Goal: Task Accomplishment & Management: Manage account settings

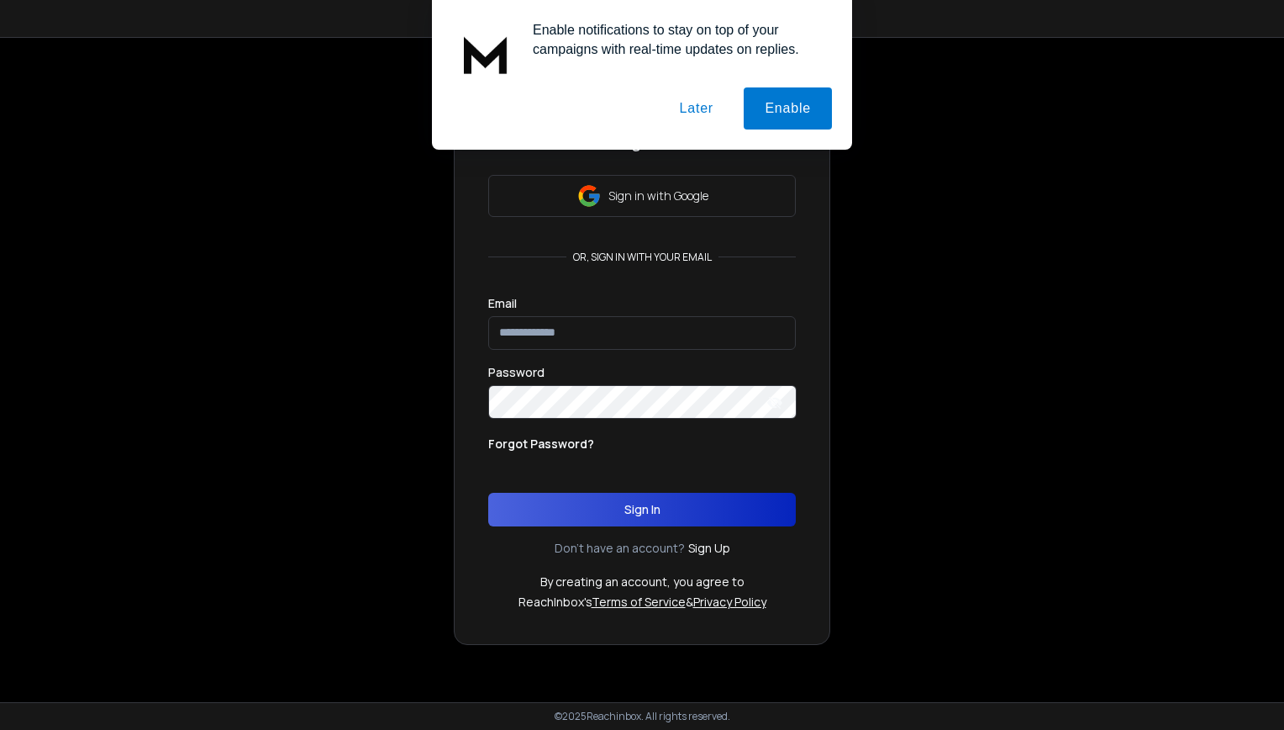
type input "**********"
click at [698, 109] on button "Later" at bounding box center [696, 108] width 76 height 42
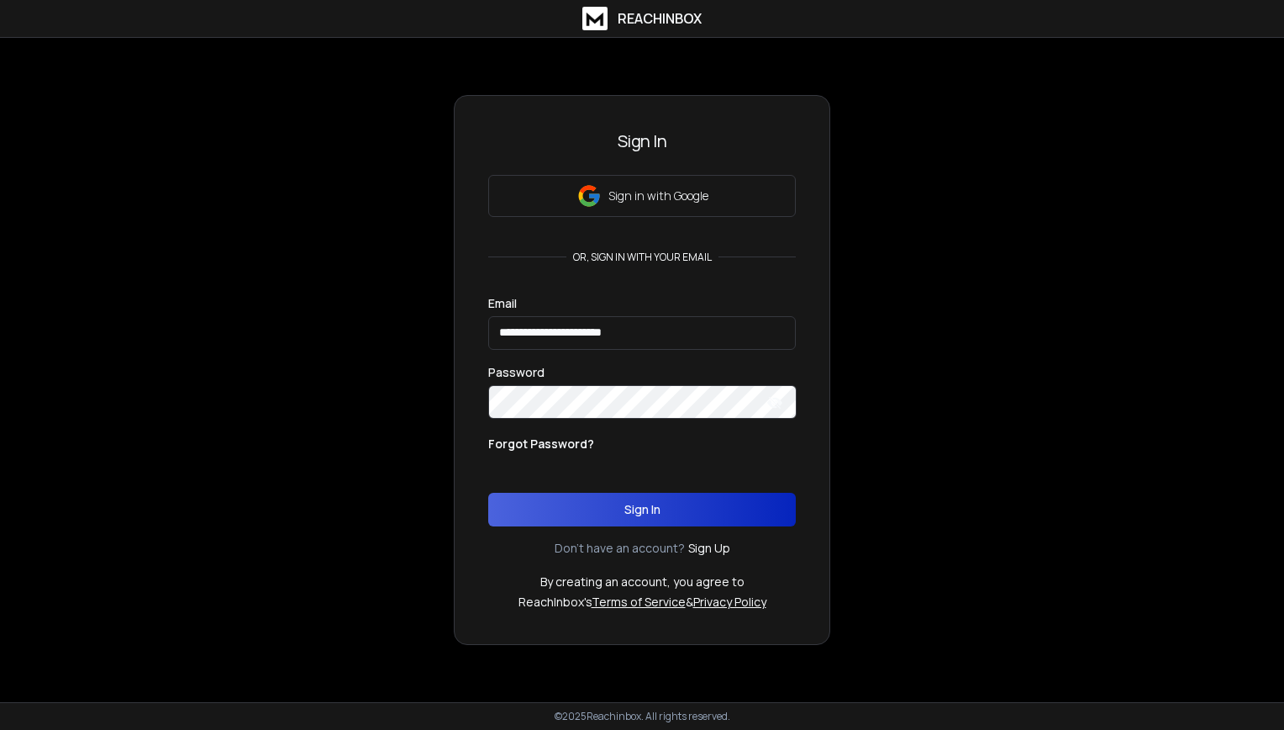
click at [593, 500] on button "Sign In" at bounding box center [642, 510] width 308 height 34
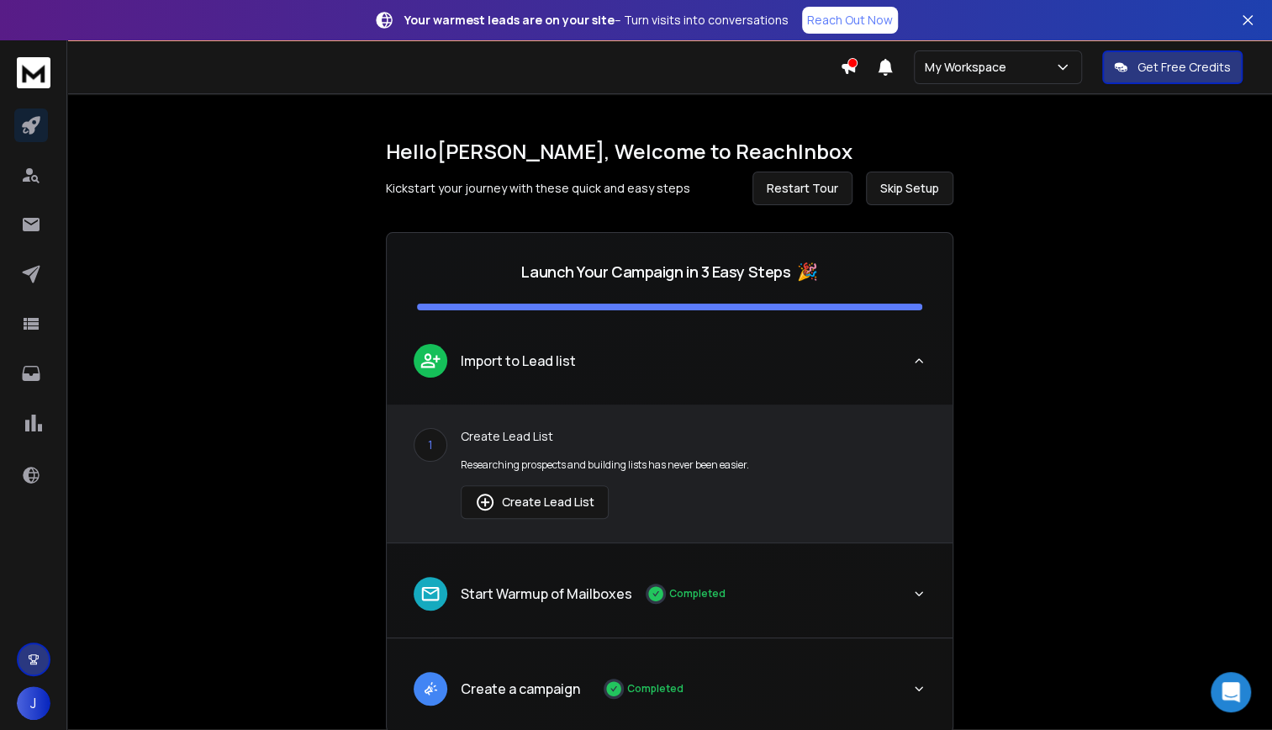
click at [1251, 20] on icon at bounding box center [1247, 20] width 15 height 15
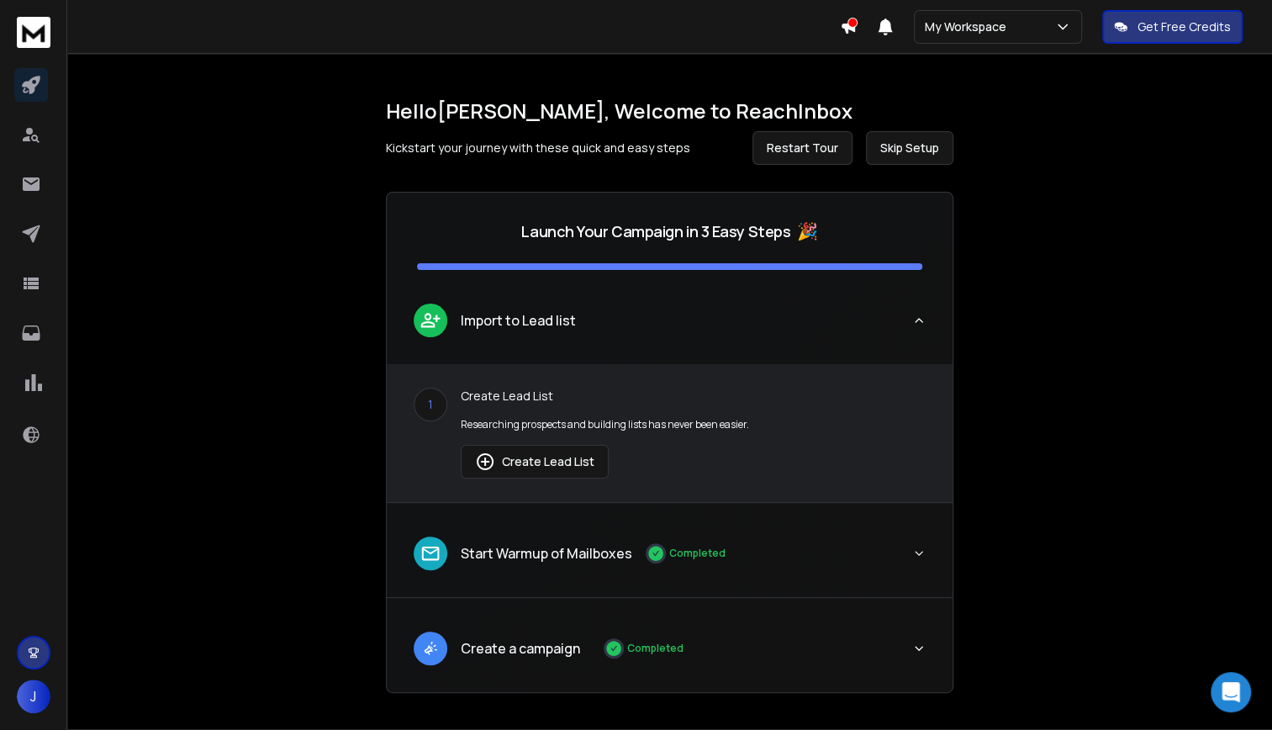
click at [39, 33] on img at bounding box center [34, 32] width 34 height 31
click at [38, 191] on icon at bounding box center [31, 183] width 17 height 13
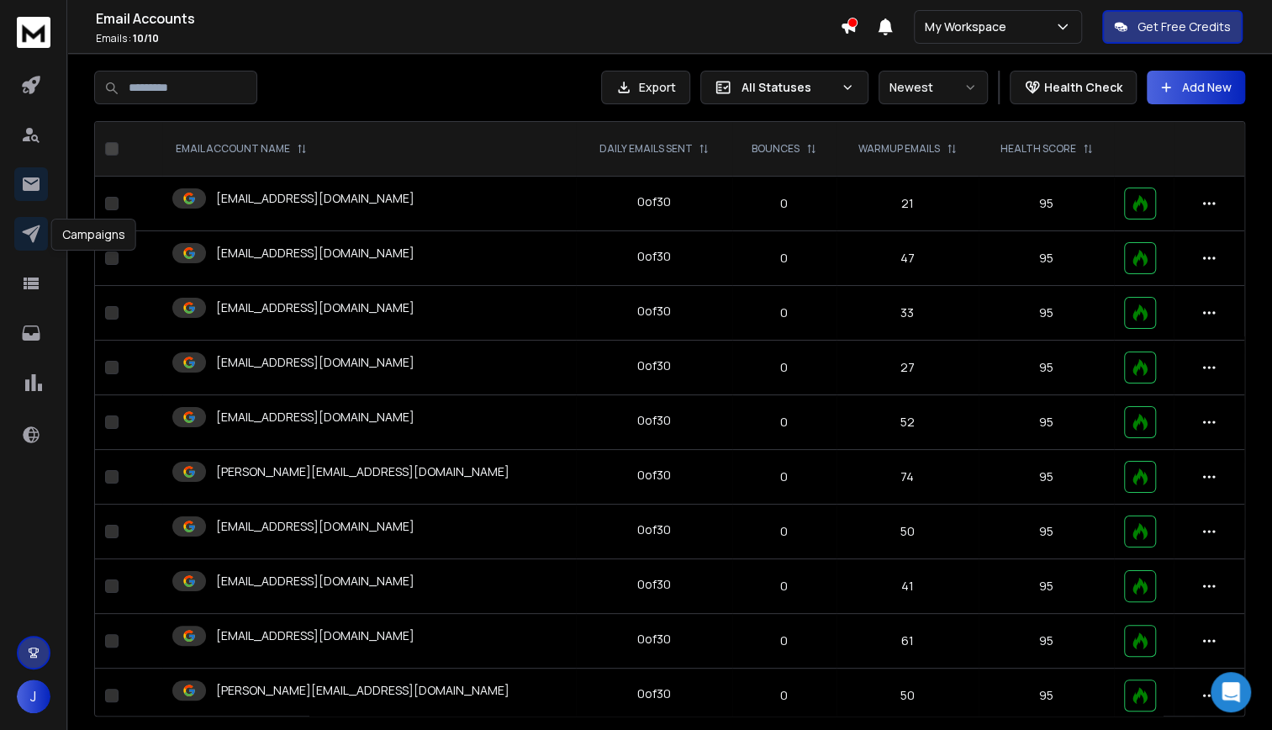
click at [34, 229] on icon at bounding box center [31, 233] width 18 height 18
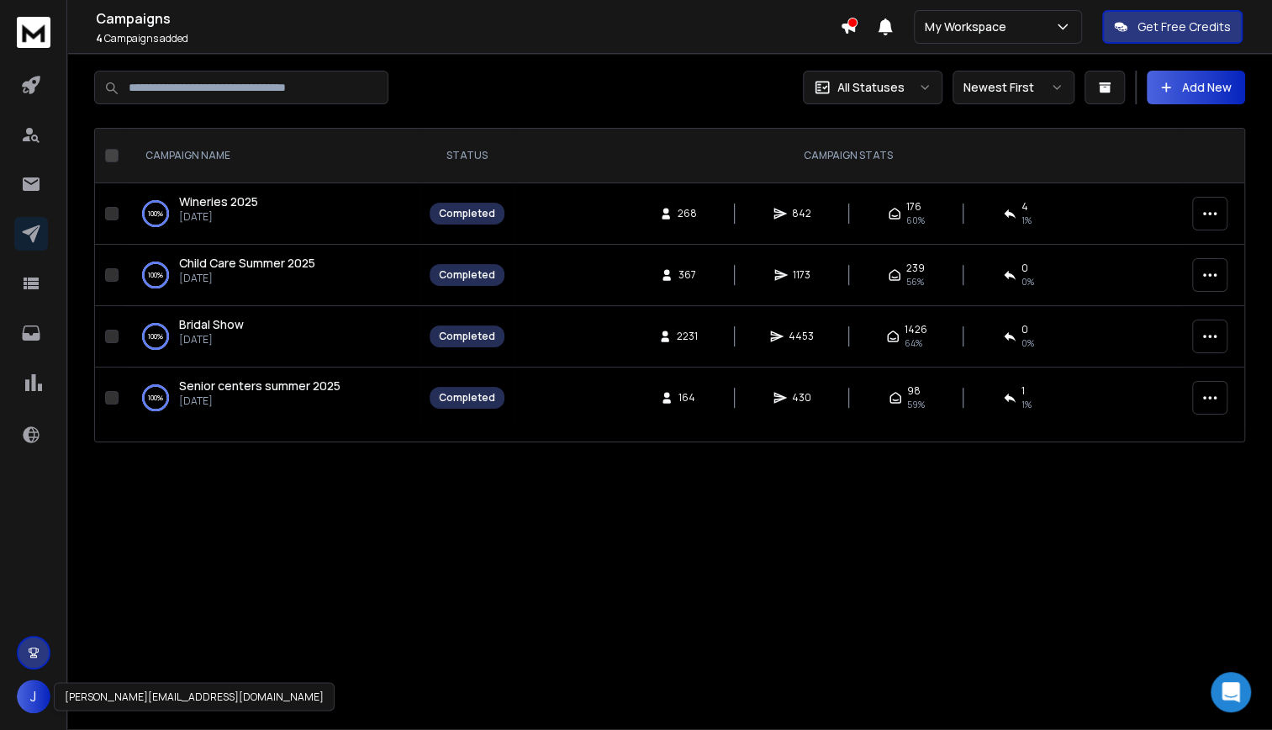
click at [37, 696] on span "J" at bounding box center [34, 696] width 34 height 34
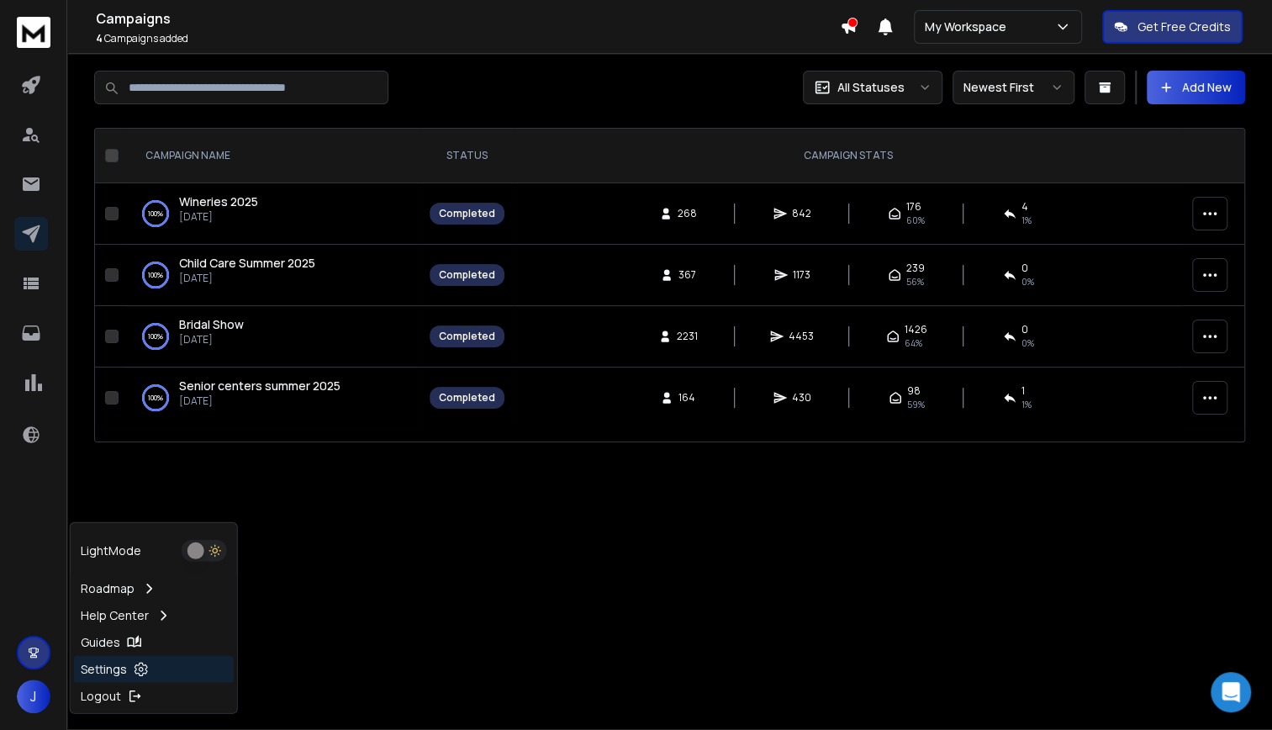
click at [127, 666] on div "Settings" at bounding box center [154, 669] width 160 height 27
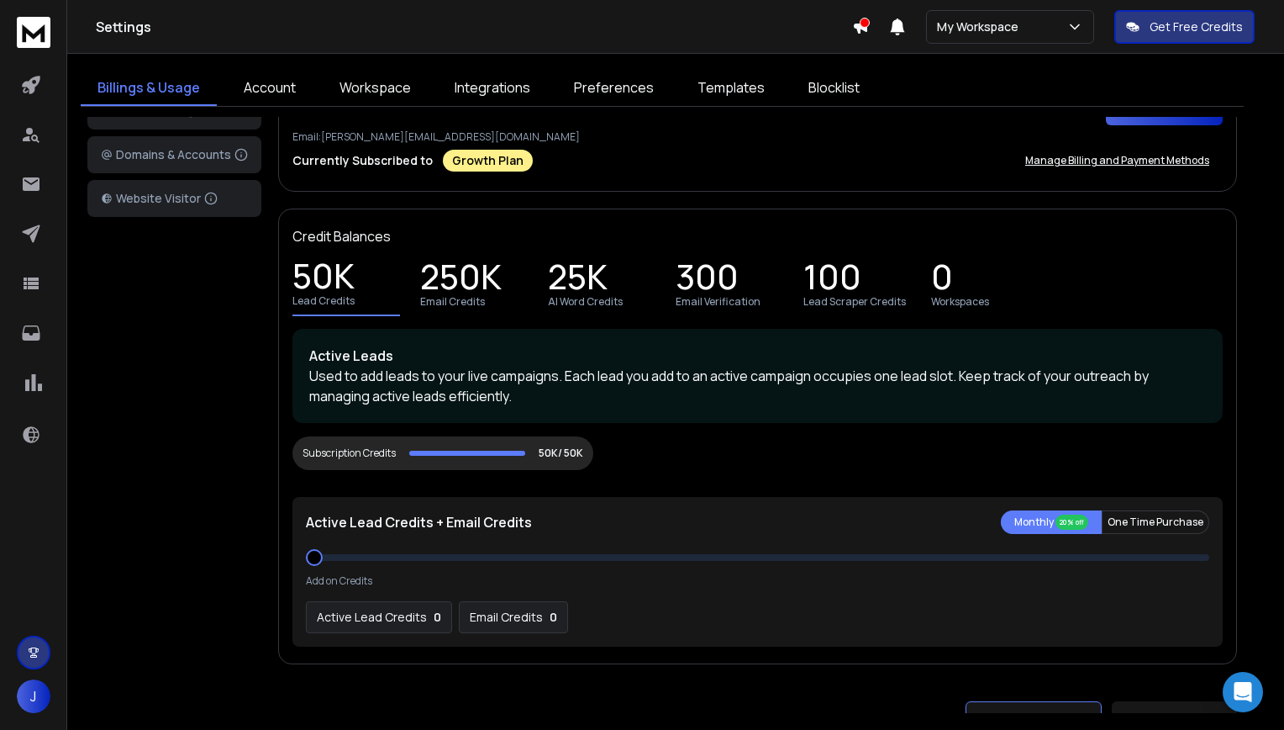
scroll to position [101, 0]
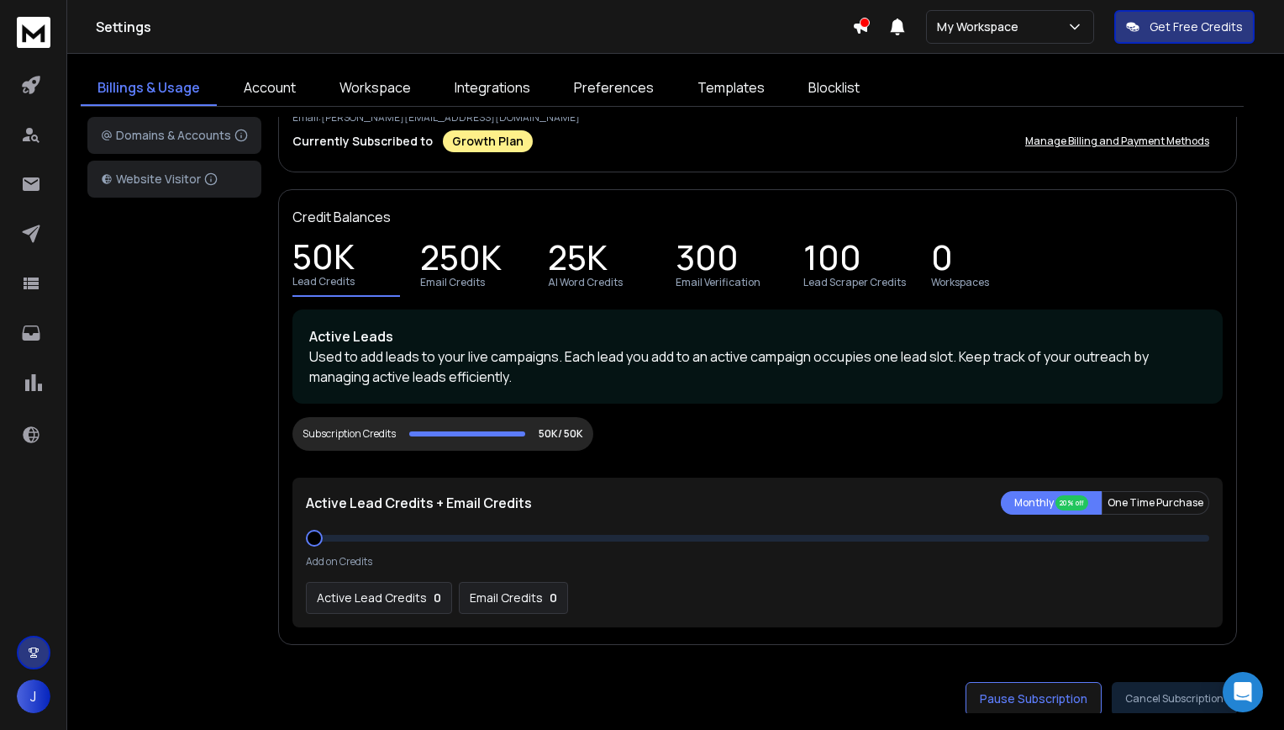
click at [1187, 699] on button "Cancel Subscription" at bounding box center [1174, 699] width 125 height 34
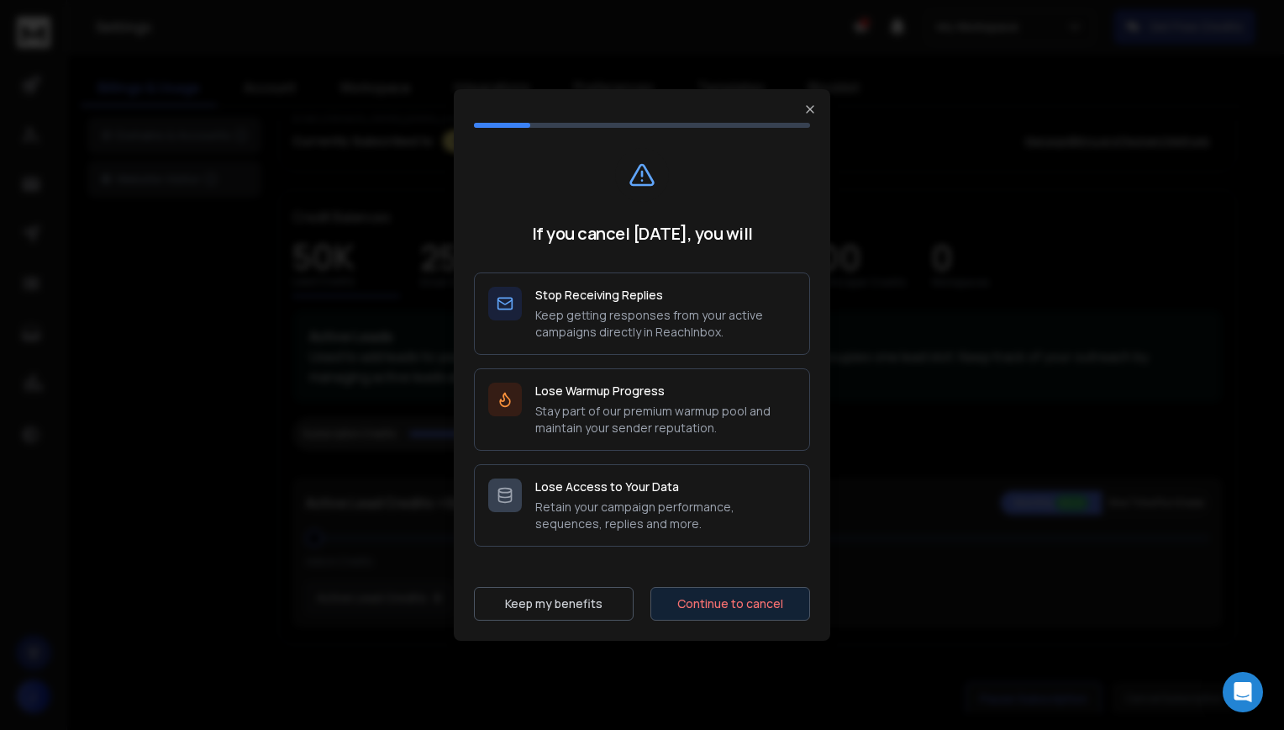
click at [728, 609] on button "Continue to cancel" at bounding box center [731, 604] width 160 height 34
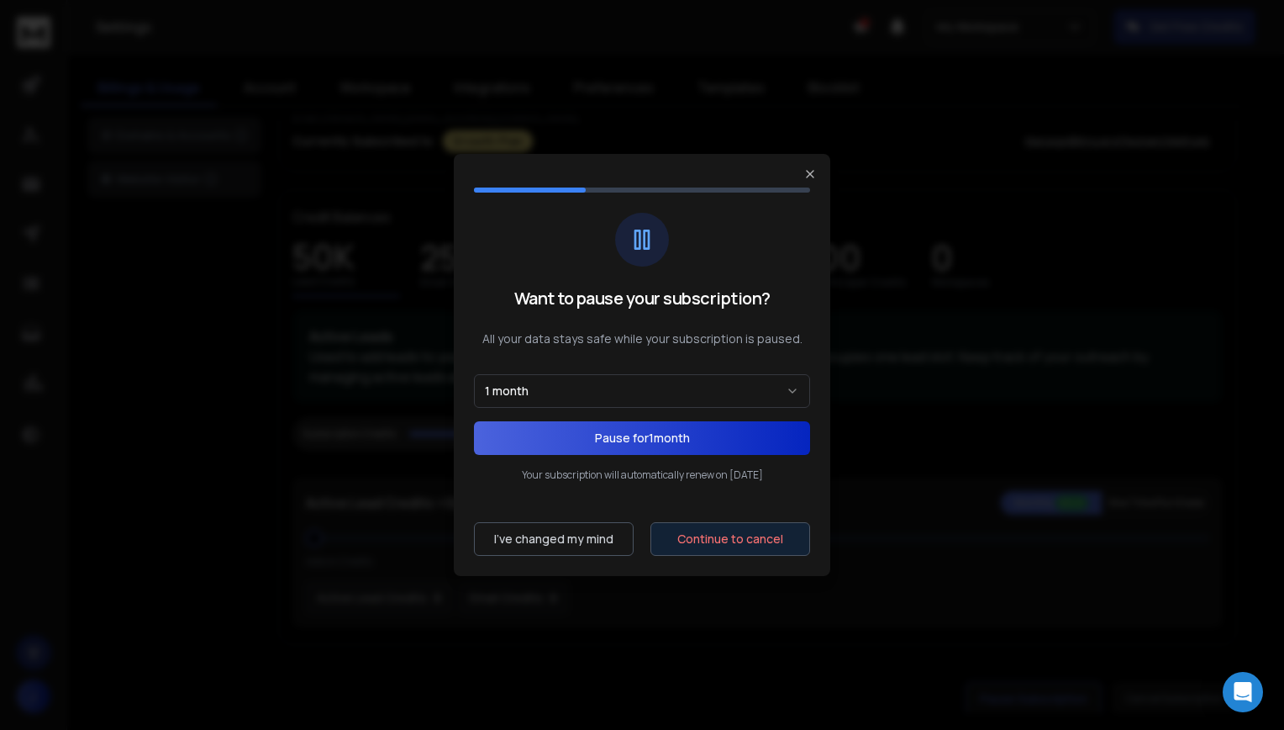
click at [751, 546] on button "Continue to cancel" at bounding box center [731, 539] width 160 height 34
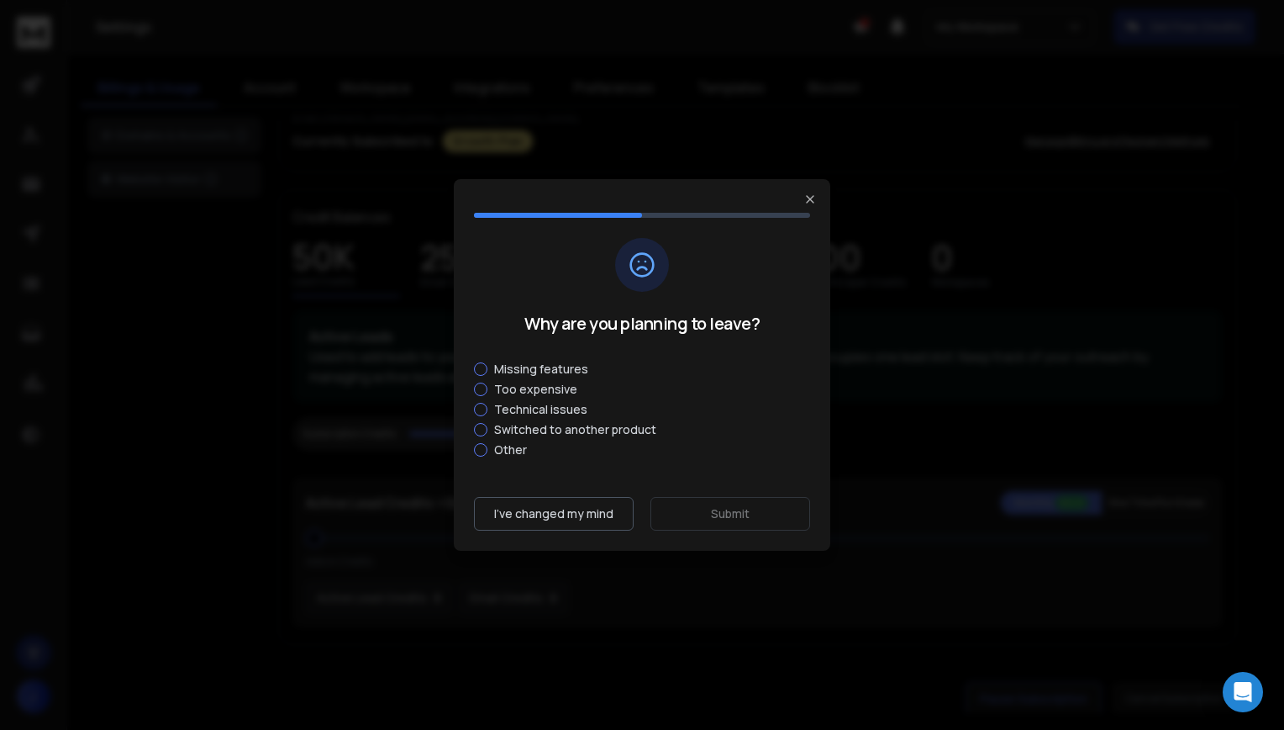
click at [482, 449] on button "Other" at bounding box center [480, 449] width 13 height 13
click at [730, 508] on button "Submit" at bounding box center [731, 514] width 160 height 34
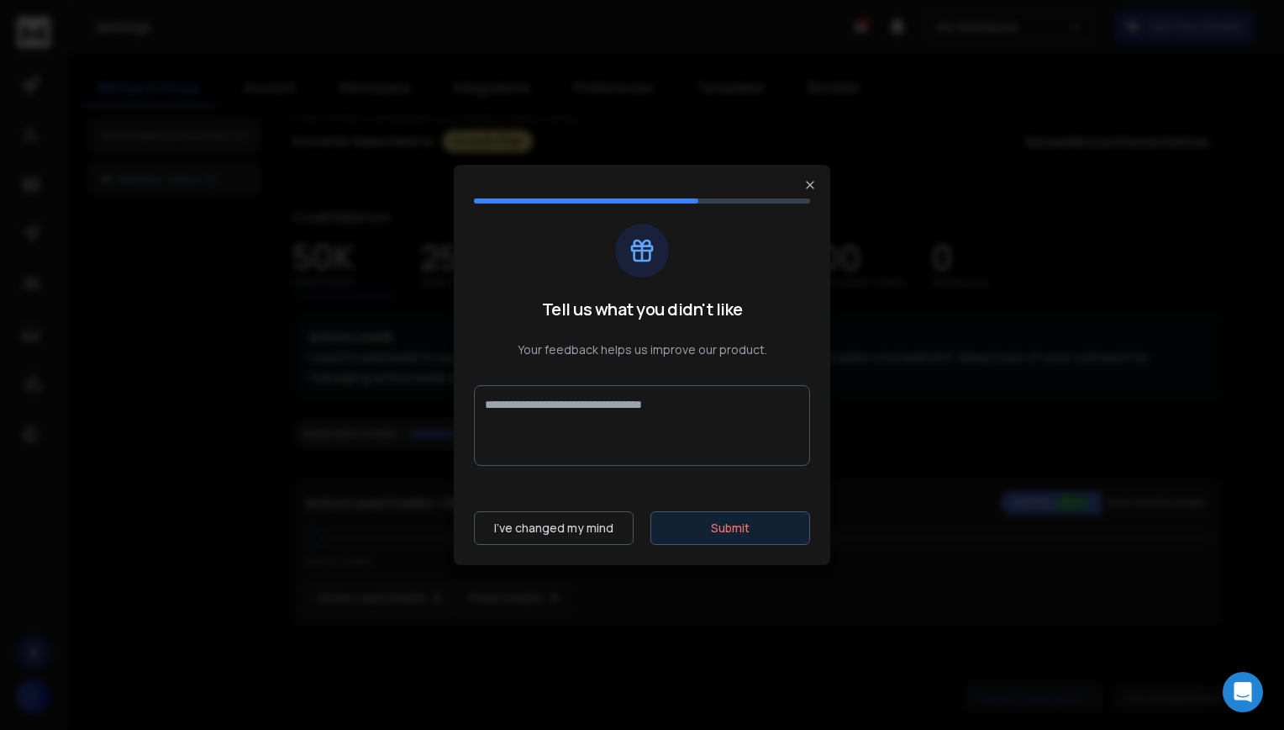
click at [745, 541] on button "Submit" at bounding box center [731, 528] width 160 height 34
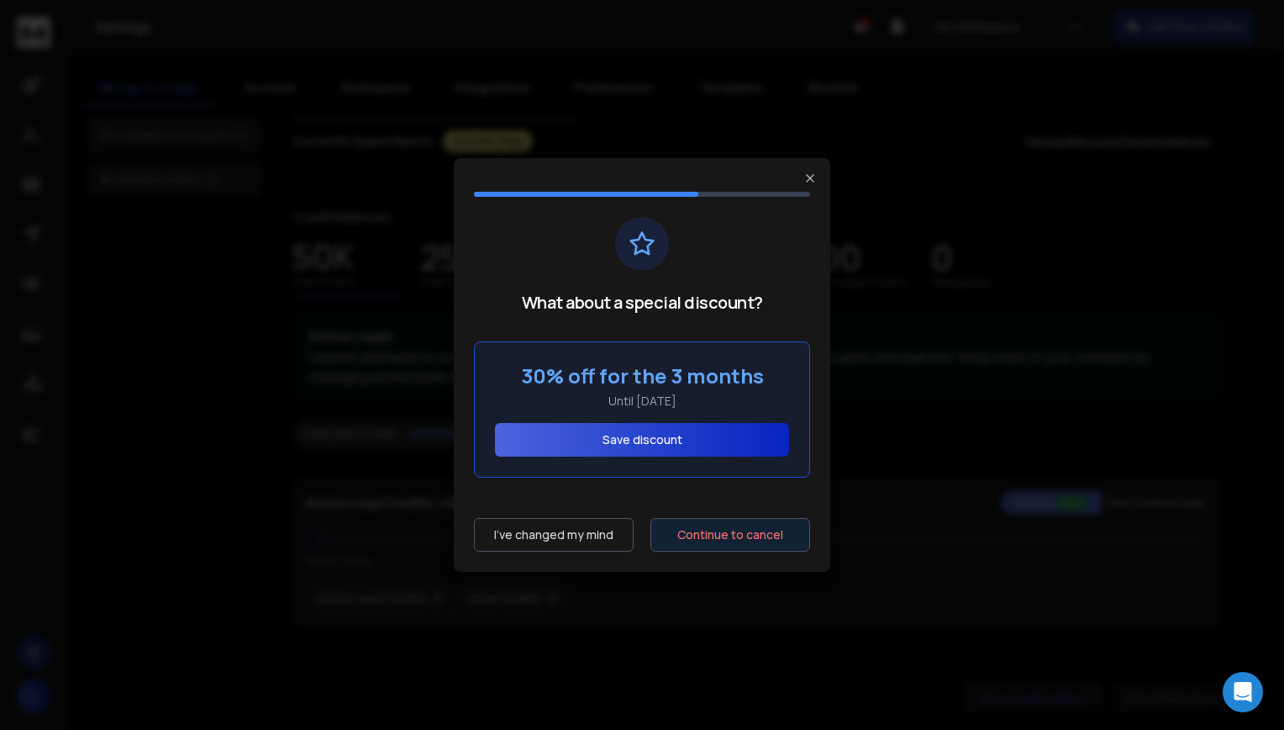
click at [737, 540] on button "Continue to cancel" at bounding box center [731, 535] width 160 height 34
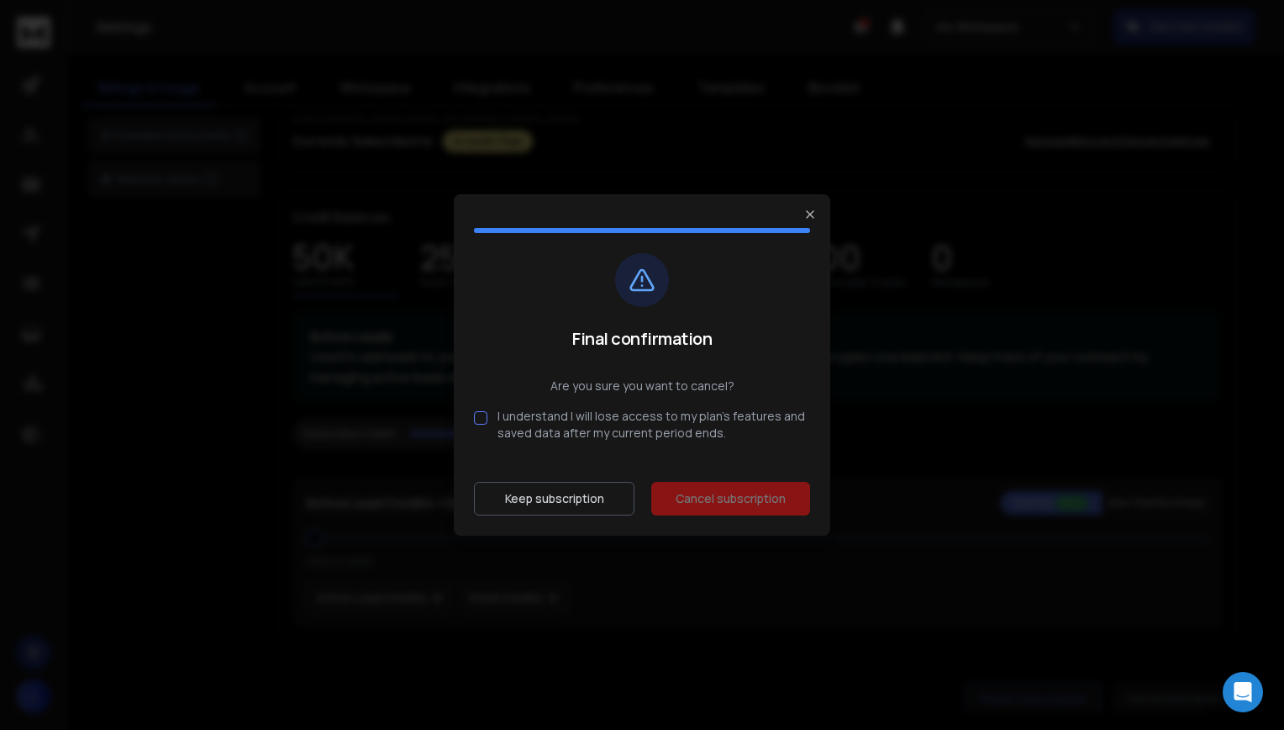
click at [483, 414] on button "I understand I will lose access to my plan's features and saved data after my c…" at bounding box center [480, 417] width 13 height 13
click at [723, 498] on button "Cancel subscription" at bounding box center [730, 499] width 159 height 34
